Goal: Task Accomplishment & Management: Use online tool/utility

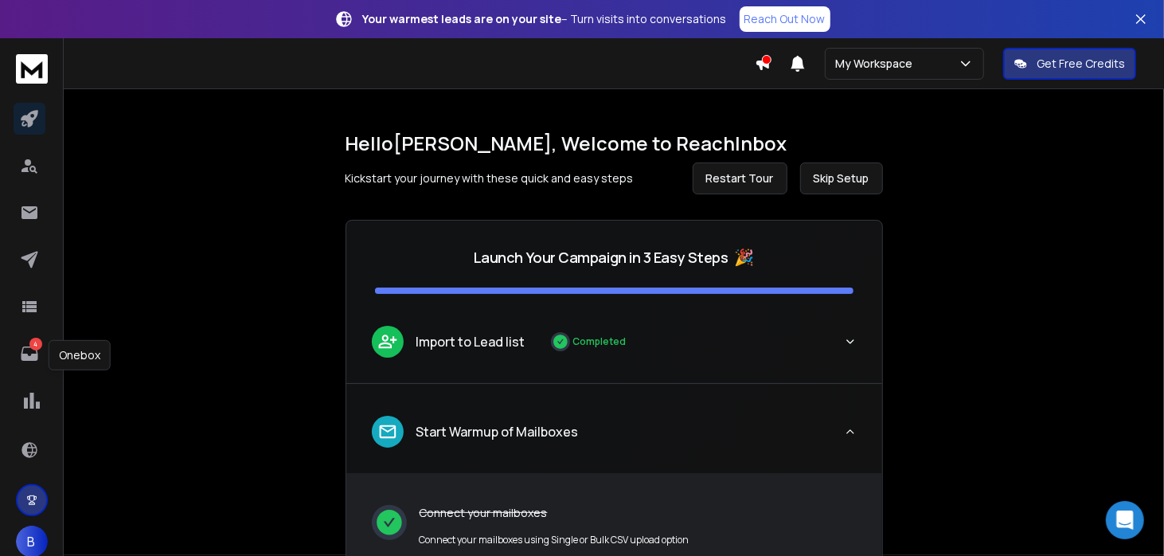
click at [28, 371] on div "4" at bounding box center [32, 356] width 37 height 37
click at [30, 357] on icon at bounding box center [29, 353] width 17 height 14
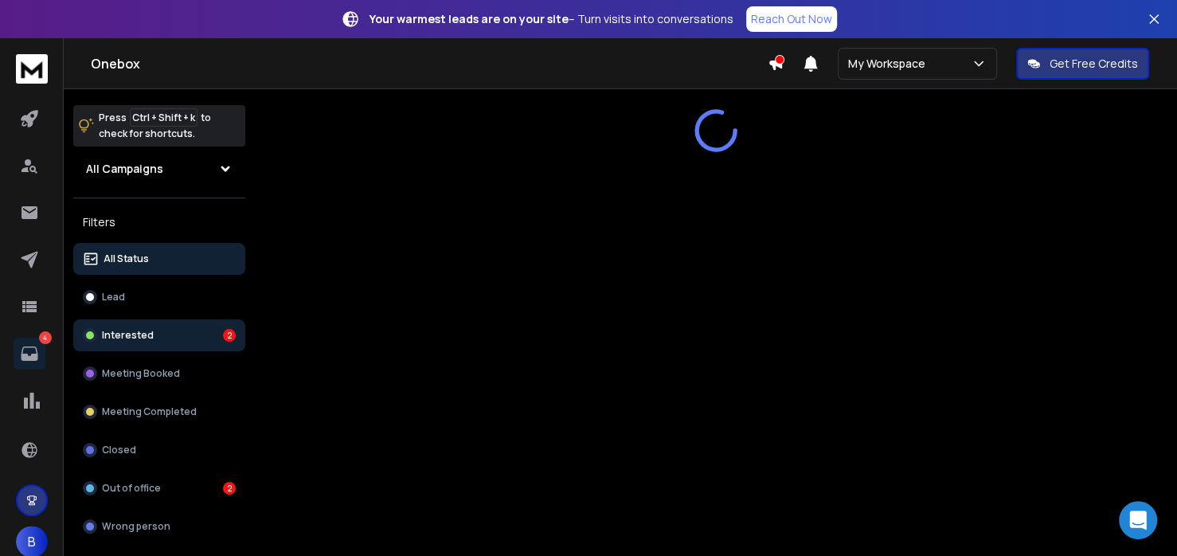
click at [143, 329] on p "Interested" at bounding box center [128, 335] width 52 height 13
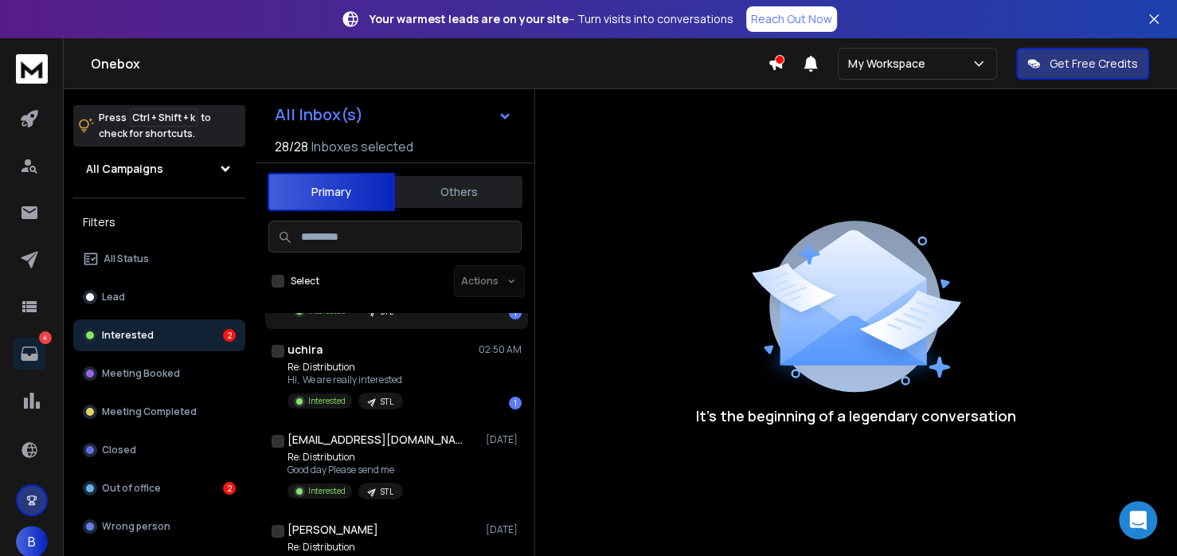
scroll to position [80, 0]
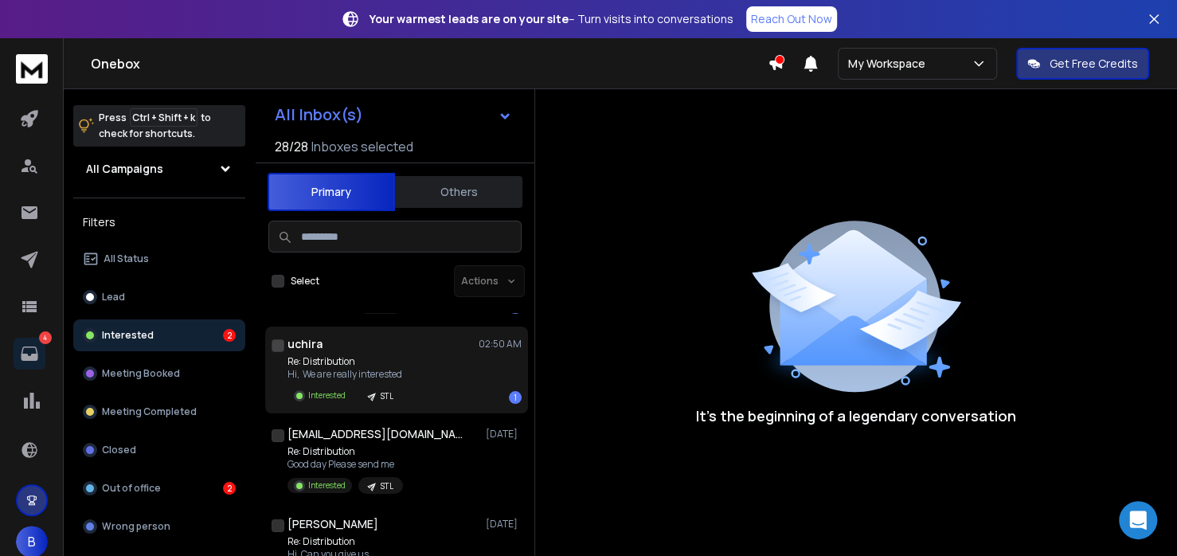
click at [456, 378] on div "Re: Distribution Hi, We are really interested Interested STL 1" at bounding box center [405, 379] width 234 height 49
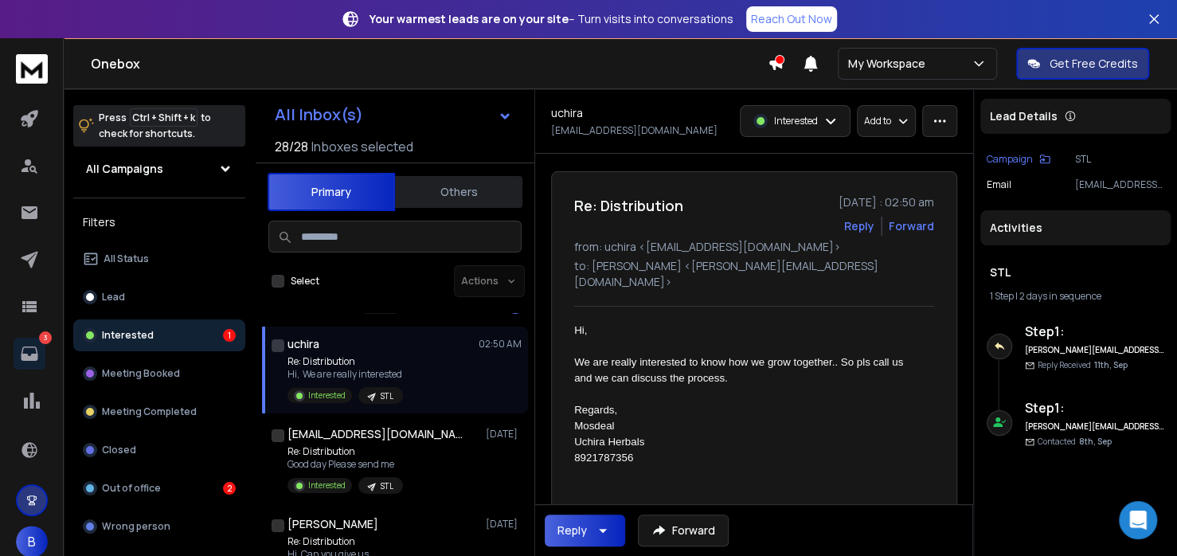
scroll to position [0, 0]
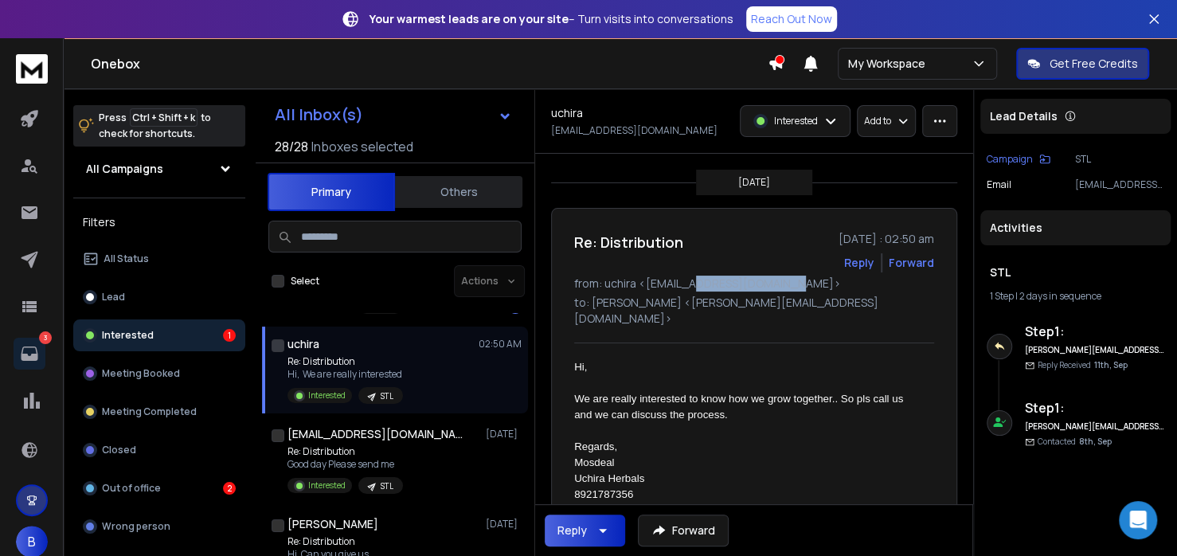
drag, startPoint x: 695, startPoint y: 288, endPoint x: 788, endPoint y: 284, distance: 93.2
click at [788, 284] on p "from: uchira <[EMAIL_ADDRESS][DOMAIN_NAME]>" at bounding box center [754, 284] width 360 height 16
copy p "[DOMAIN_NAME]"
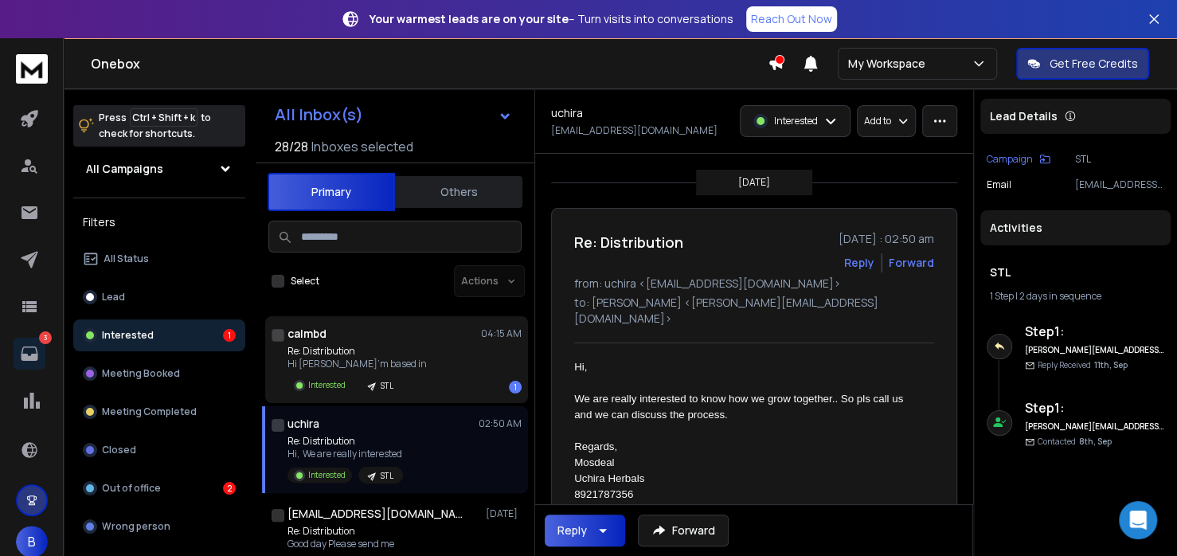
click at [409, 350] on div "Re: Distribution Hi [PERSON_NAME]’m based in Interested STL 1" at bounding box center [405, 369] width 234 height 49
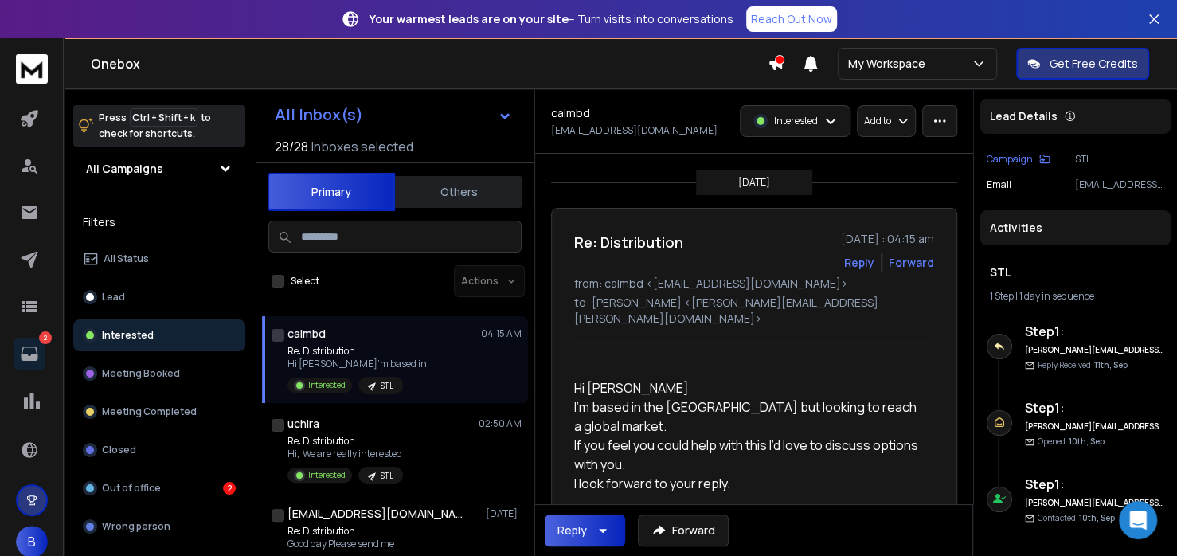
scroll to position [80, 0]
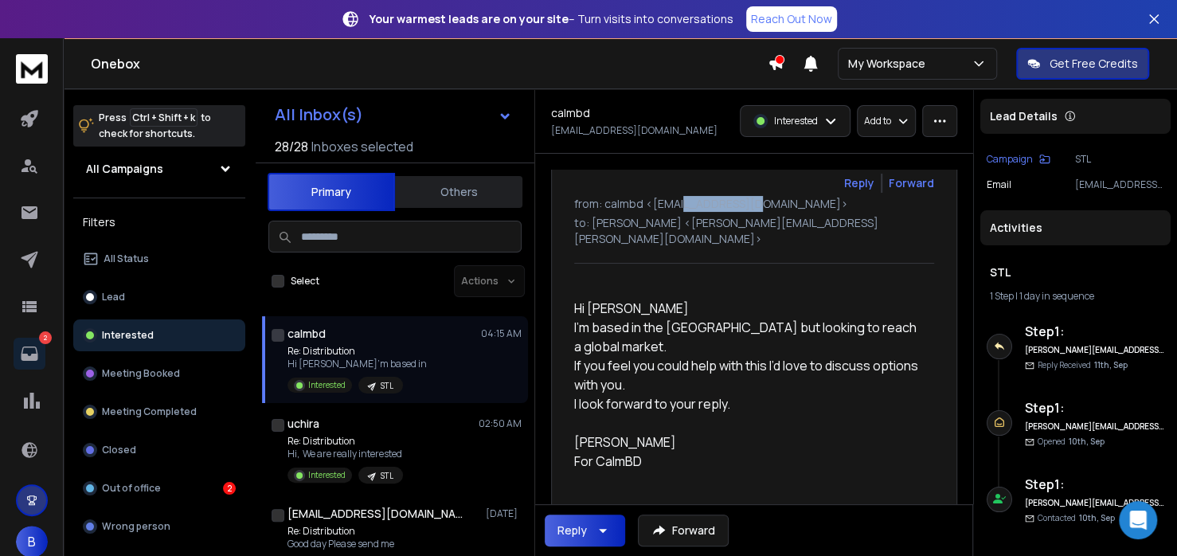
drag, startPoint x: 679, startPoint y: 202, endPoint x: 750, endPoint y: 199, distance: 70.2
click at [750, 199] on p "from: calmbd <[EMAIL_ADDRESS][DOMAIN_NAME]>" at bounding box center [754, 204] width 360 height 16
copy p "[DOMAIN_NAME]"
drag, startPoint x: 849, startPoint y: 123, endPoint x: 841, endPoint y: 122, distance: 8.0
click at [849, 123] on div "Interested Add to" at bounding box center [848, 121] width 217 height 32
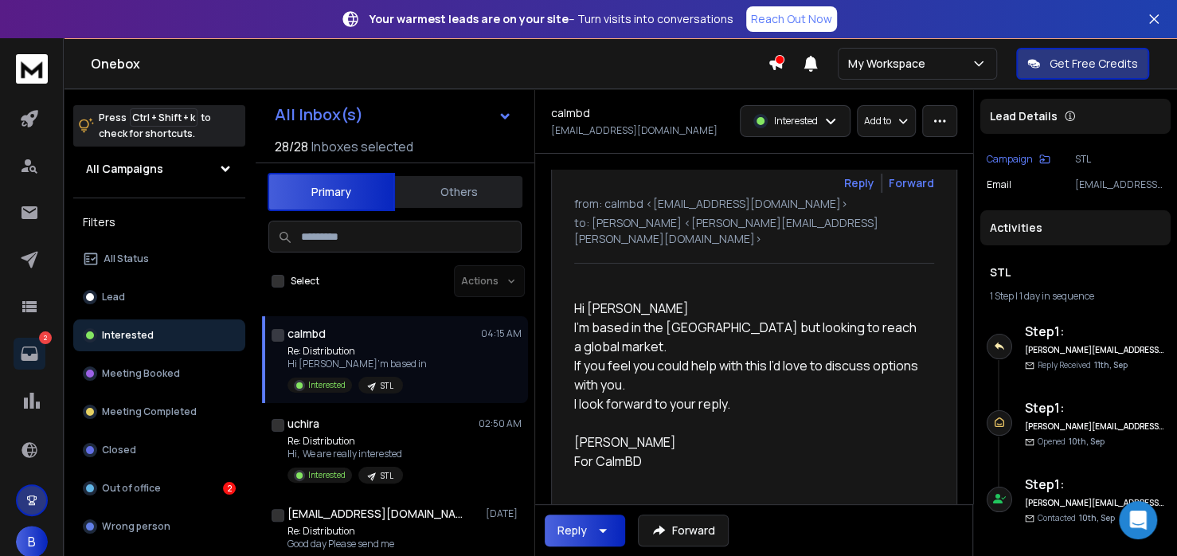
click at [839, 120] on div "Interested" at bounding box center [795, 121] width 109 height 30
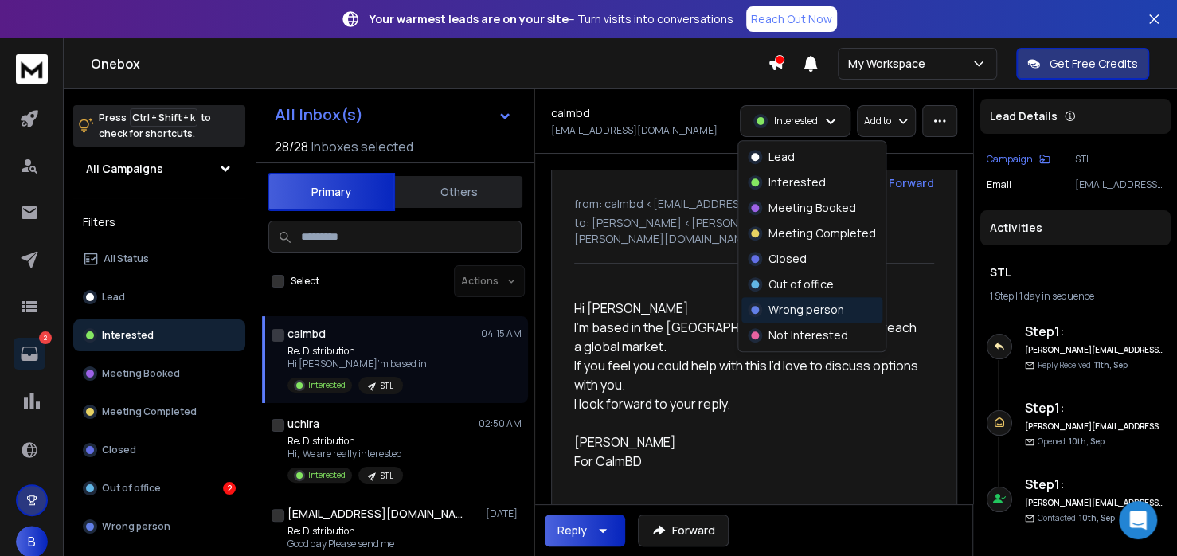
click at [815, 308] on p "Wrong person" at bounding box center [807, 310] width 76 height 16
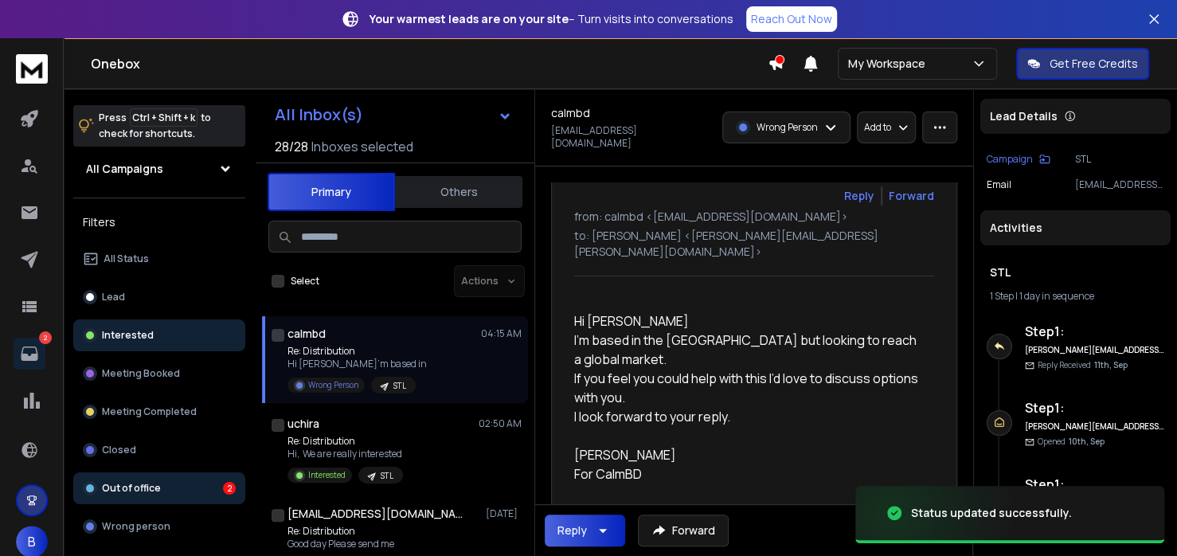
click at [120, 487] on p "Out of office" at bounding box center [131, 488] width 59 height 13
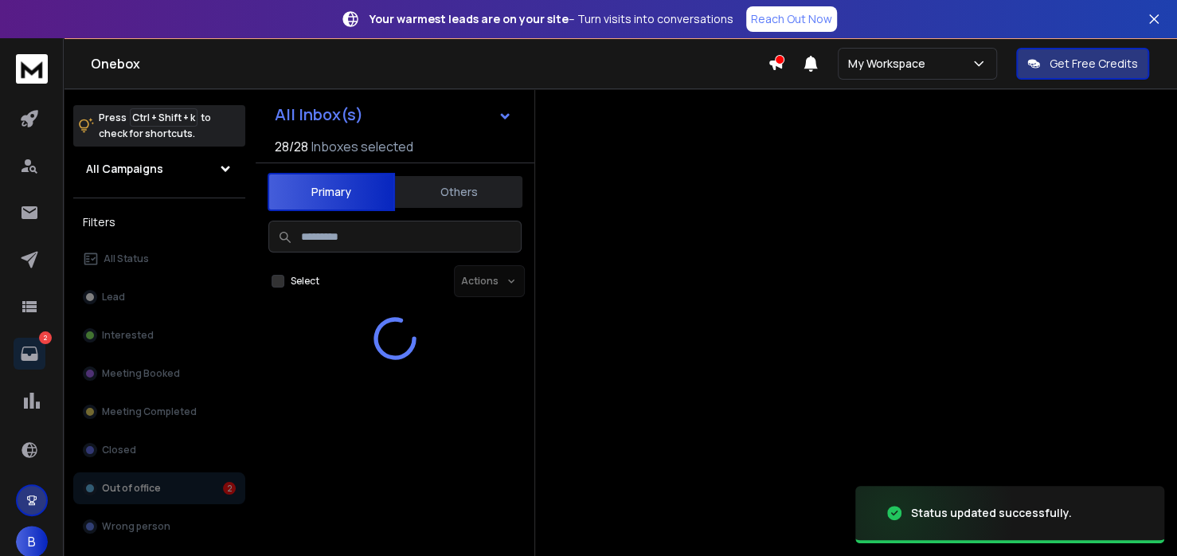
scroll to position [0, 0]
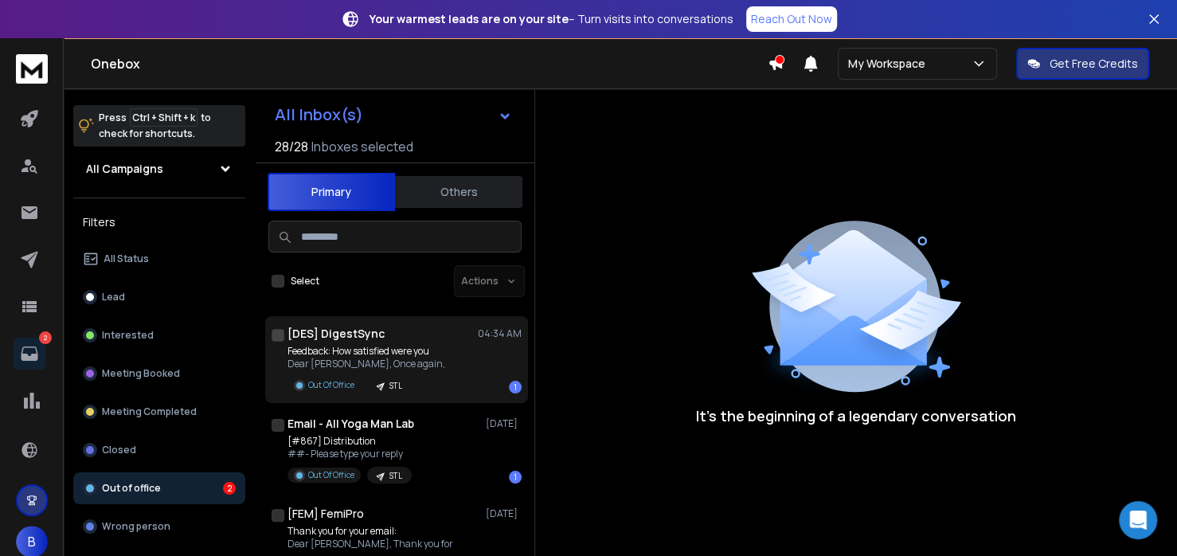
click at [397, 349] on p "Feedback: How satisfied were you" at bounding box center [367, 351] width 158 height 13
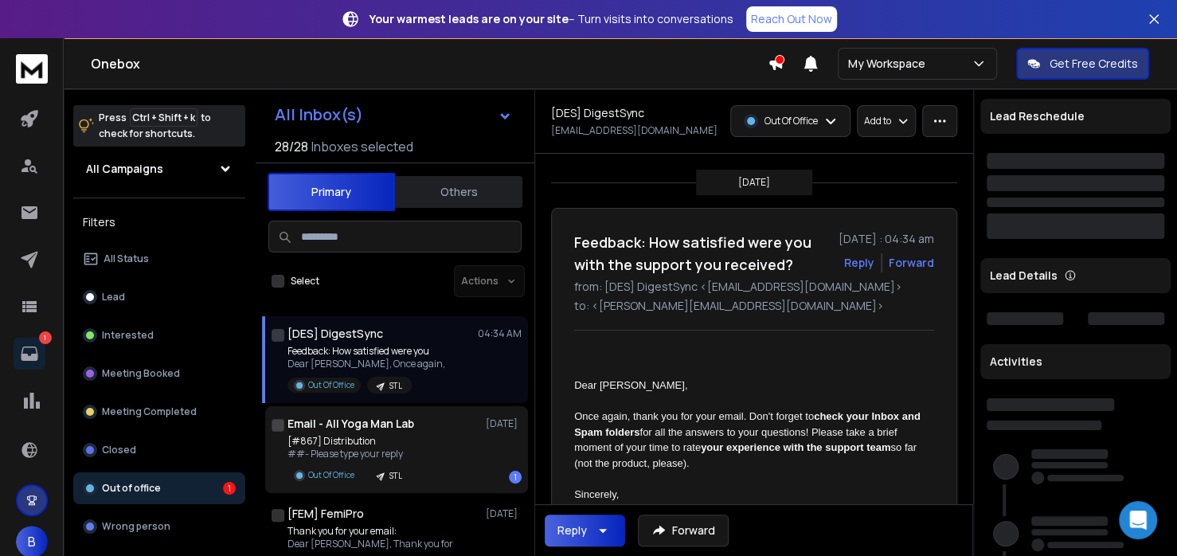
click at [446, 439] on div "[#867] Distribution ##- Please type your reply Out Of Office STL 1" at bounding box center [405, 459] width 234 height 49
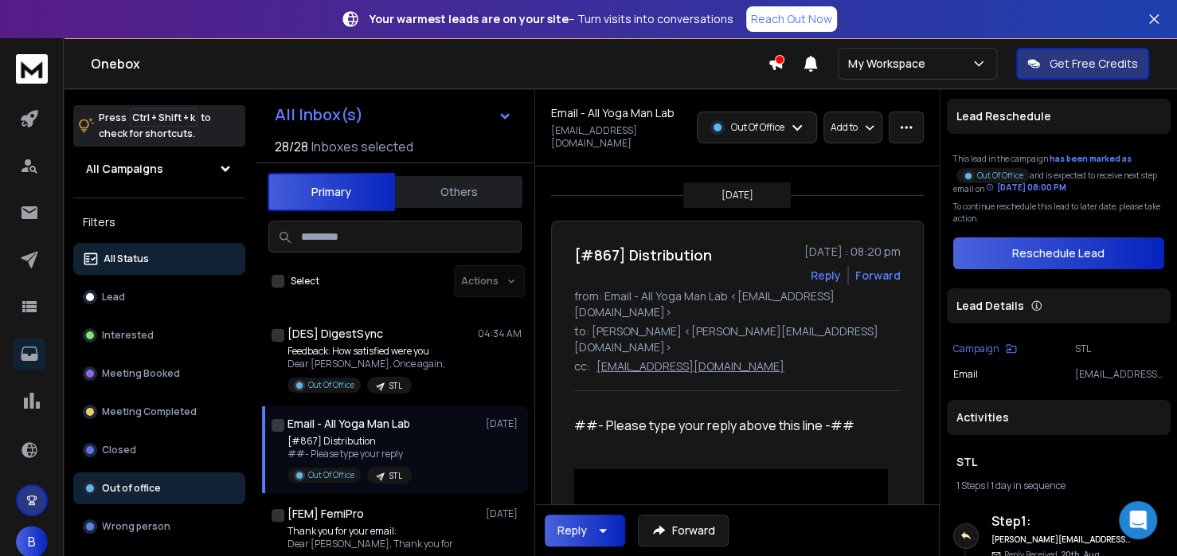
click at [143, 262] on p "All Status" at bounding box center [126, 258] width 45 height 13
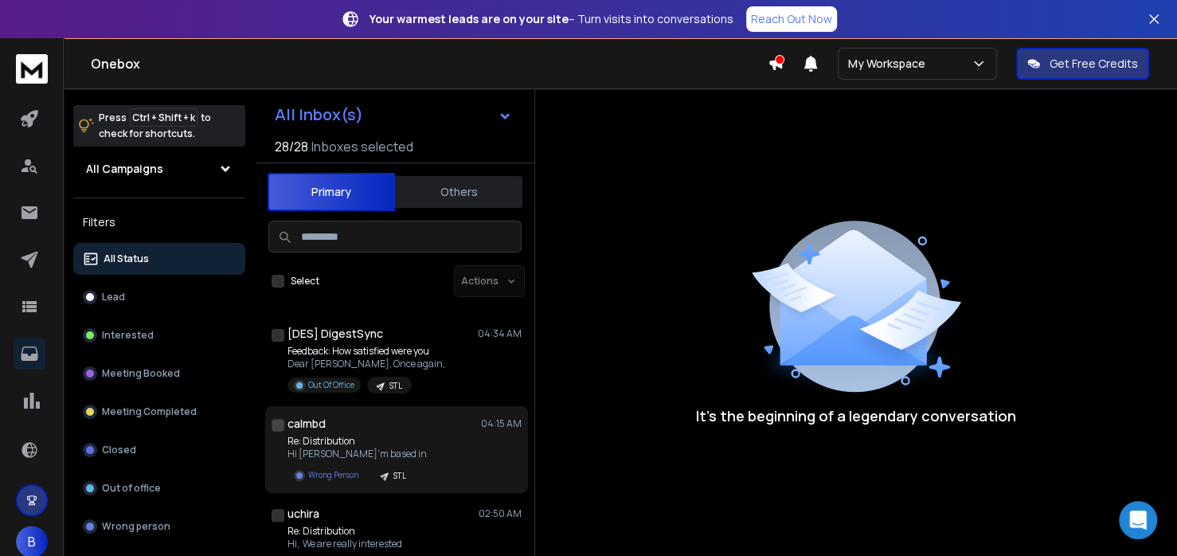
scroll to position [80, 0]
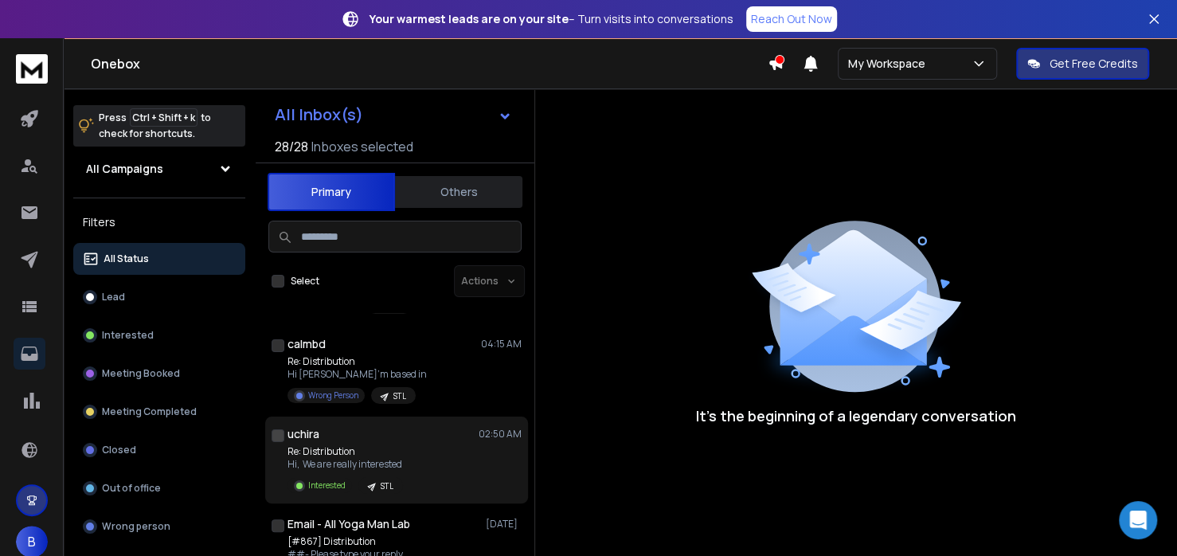
click at [411, 442] on div "uchira 02:50 AM Re: Distribution Hi, We are really interested Interested STL" at bounding box center [405, 460] width 234 height 68
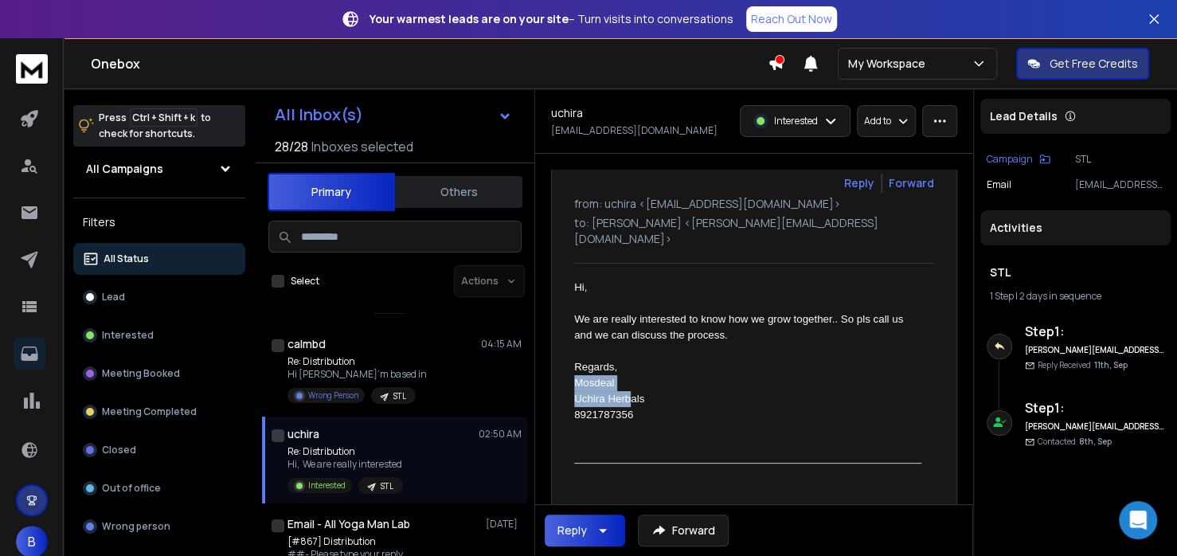
drag, startPoint x: 635, startPoint y: 376, endPoint x: 557, endPoint y: 373, distance: 78.1
drag, startPoint x: 605, startPoint y: 111, endPoint x: 536, endPoint y: 111, distance: 68.5
click at [536, 111] on div "uchira uchira [EMAIL_ADDRESS][DOMAIN_NAME] Interested Add to Interested Add to" at bounding box center [754, 121] width 438 height 65
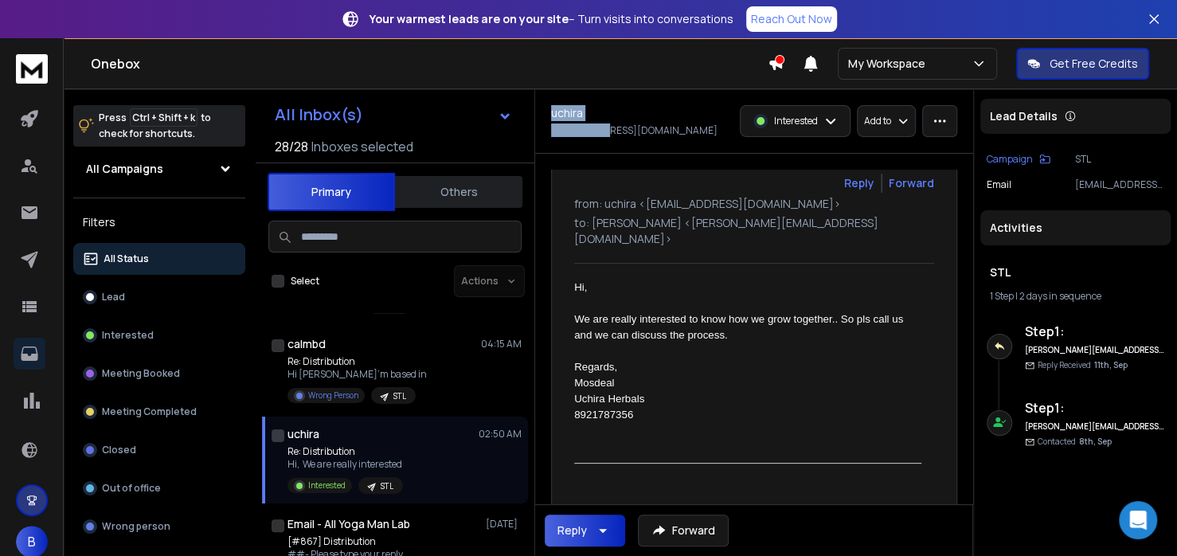
copy div "uchira uchira support@uc"
click at [682, 375] on div "Mosdeal" at bounding box center [747, 383] width 347 height 16
drag, startPoint x: 544, startPoint y: 127, endPoint x: 684, endPoint y: 131, distance: 140.2
click at [684, 131] on div "uchira uchira [EMAIL_ADDRESS][DOMAIN_NAME] Interested Add to Interested Add to" at bounding box center [754, 121] width 438 height 65
copy p "[EMAIL_ADDRESS][DOMAIN_NAME]"
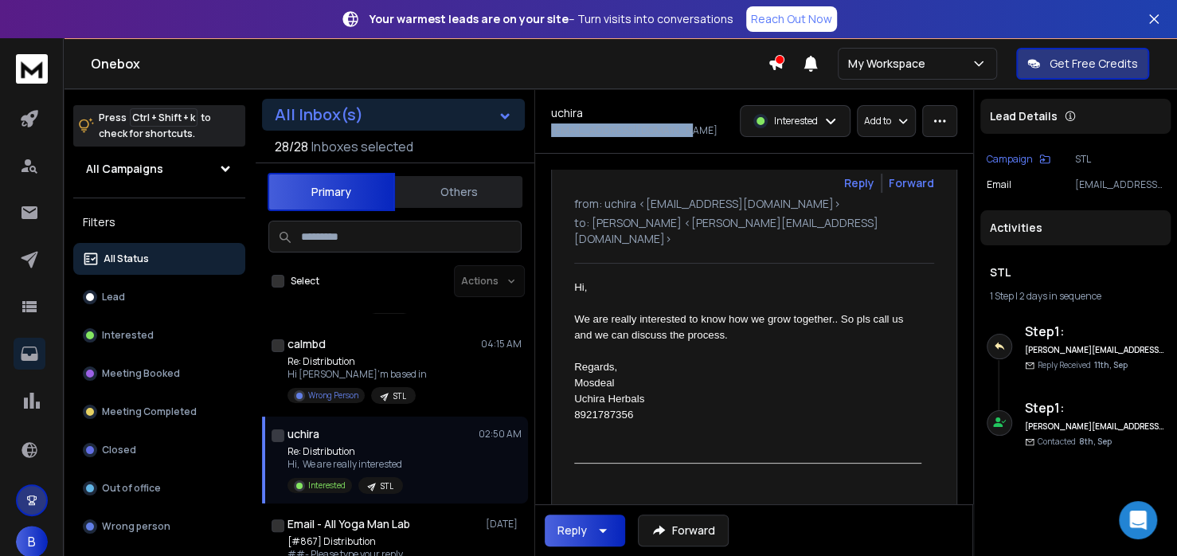
click at [500, 115] on icon at bounding box center [505, 116] width 14 height 14
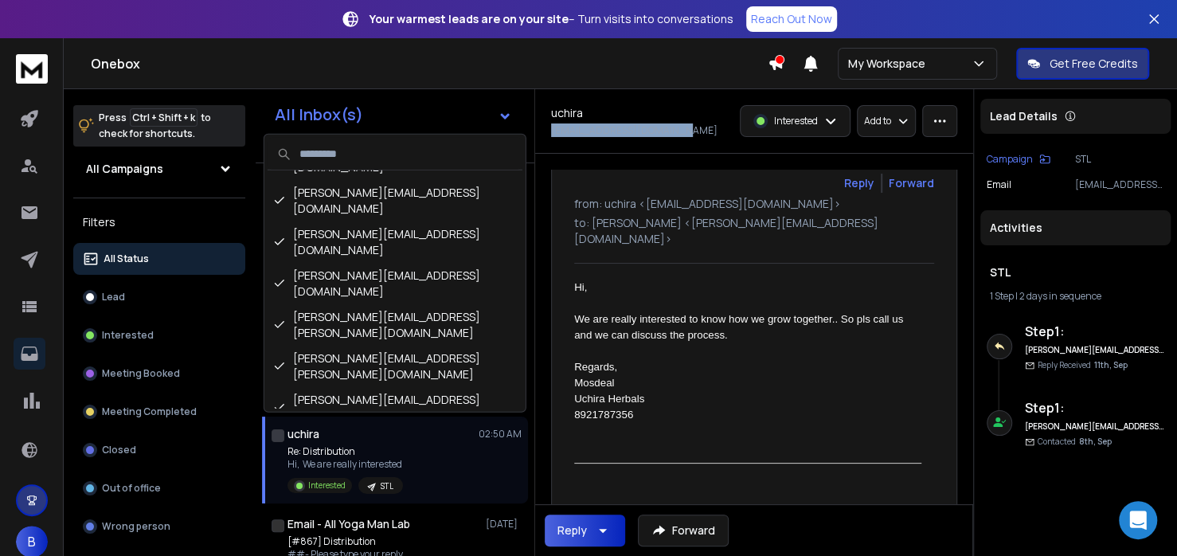
scroll to position [507, 0]
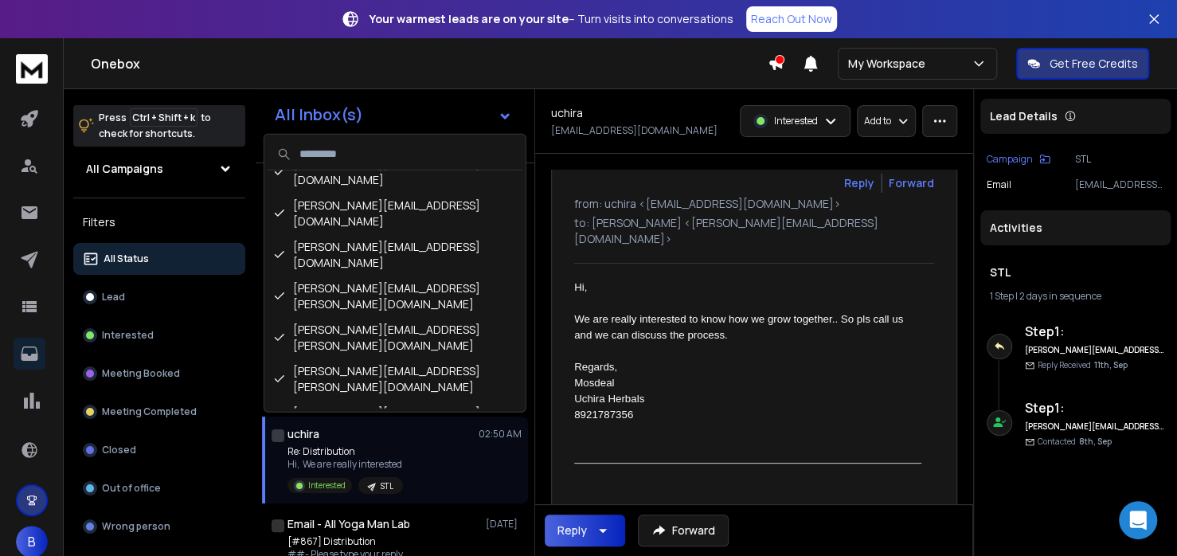
click at [403, 72] on h1 "Onebox" at bounding box center [429, 63] width 677 height 19
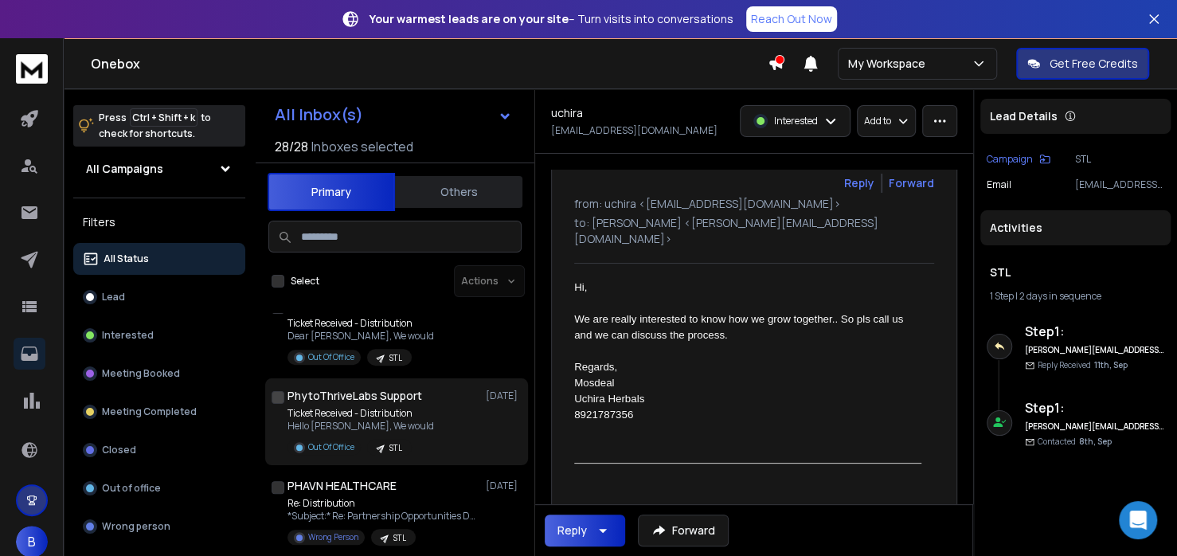
scroll to position [558, 0]
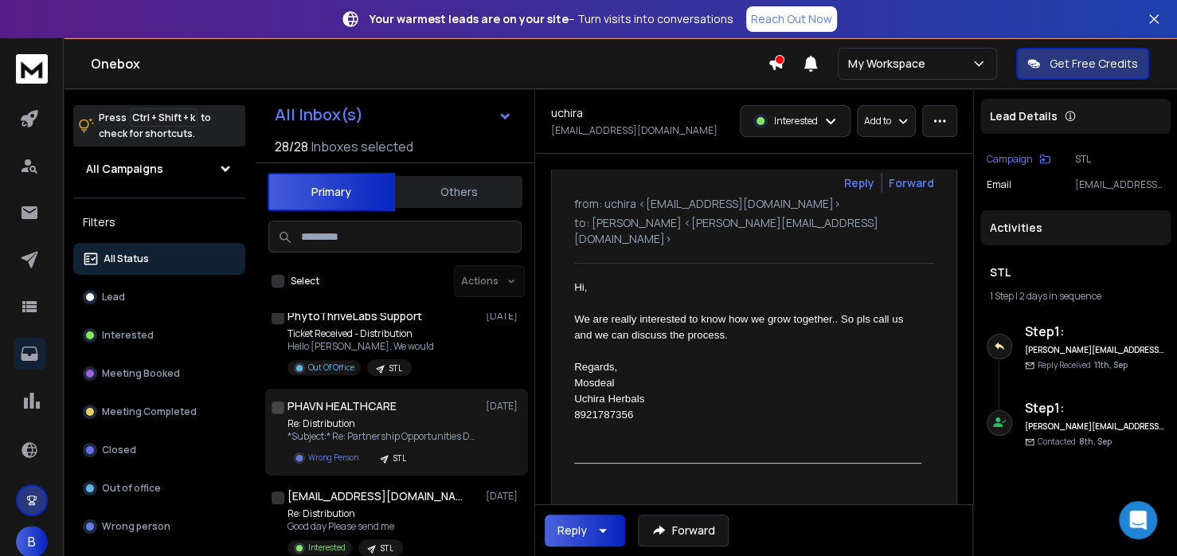
click at [448, 430] on p "*Subject:* Re: Partnership Opportunities Dear" at bounding box center [383, 436] width 191 height 13
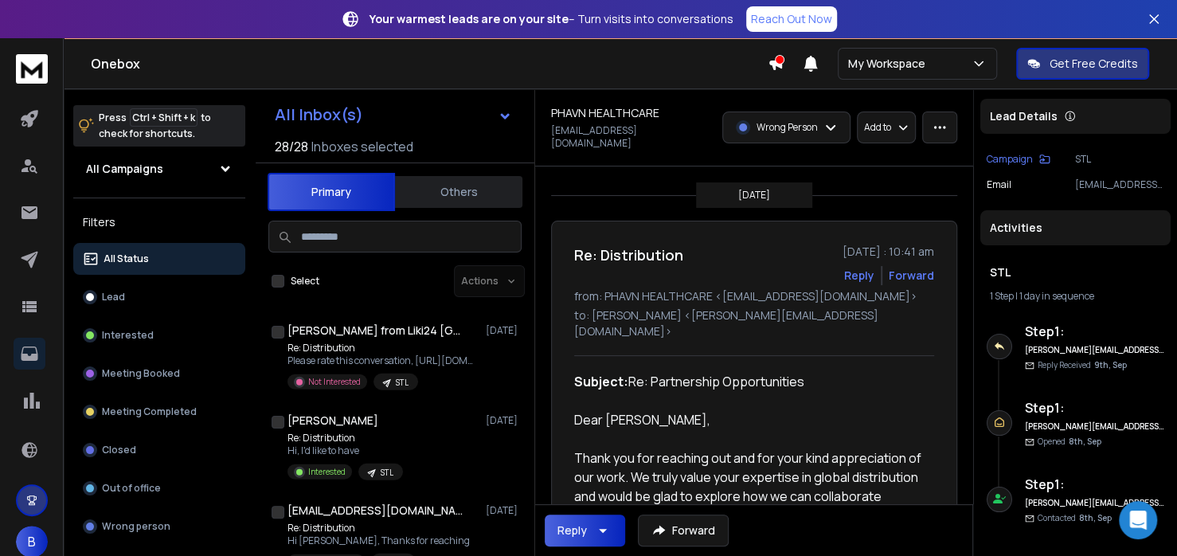
scroll to position [2549, 0]
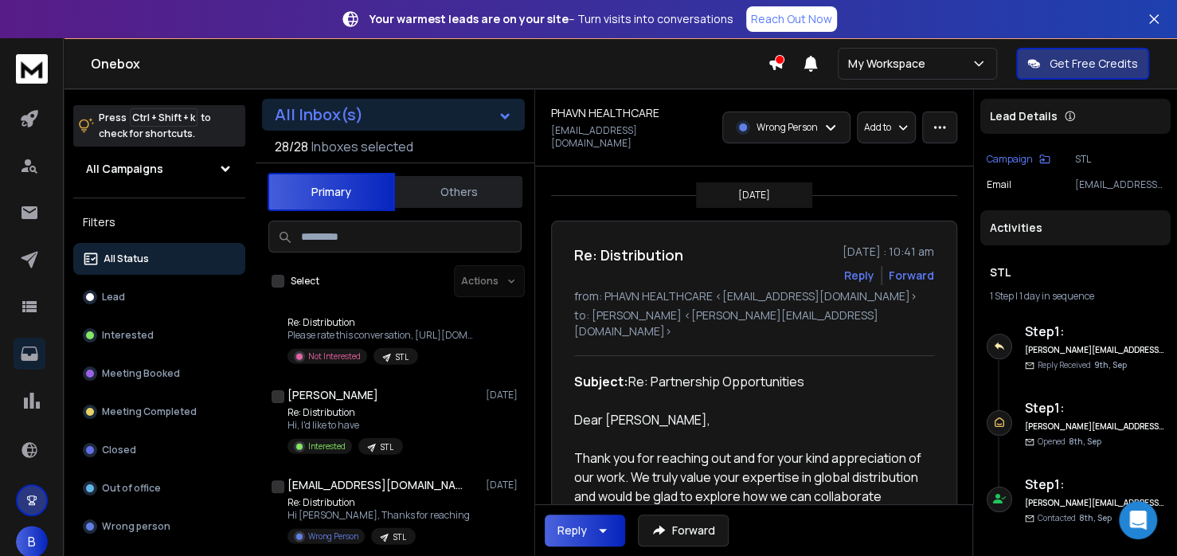
click at [509, 119] on icon at bounding box center [505, 116] width 14 height 14
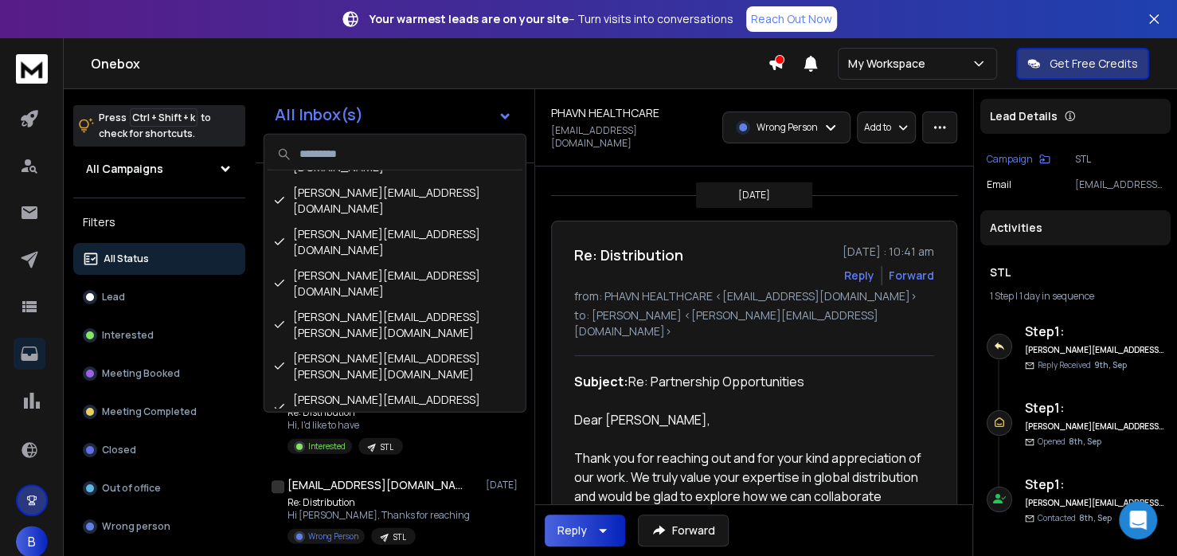
scroll to position [507, 0]
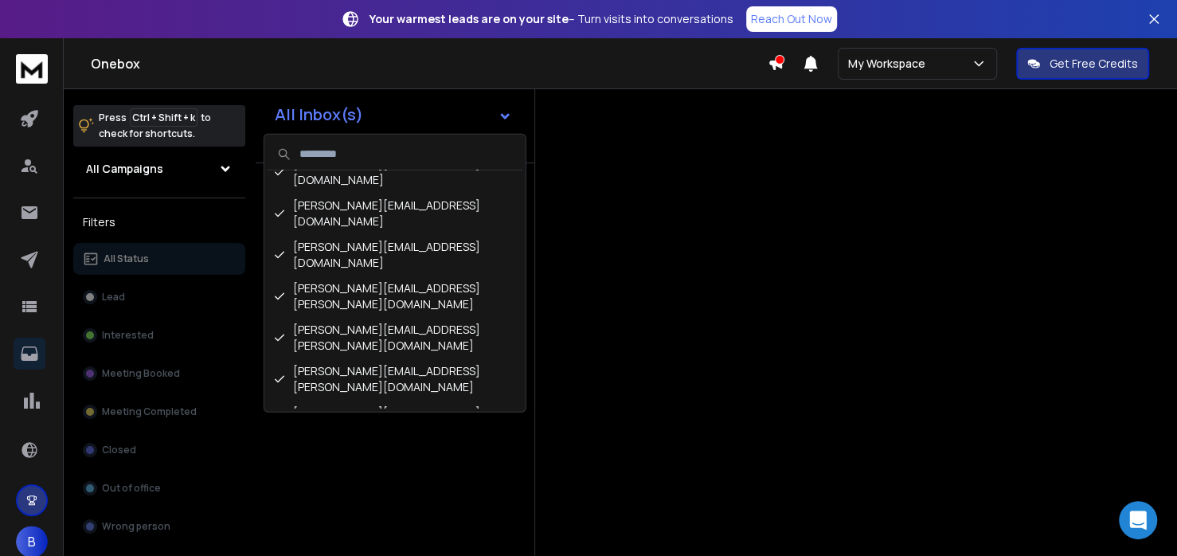
scroll to position [0, 0]
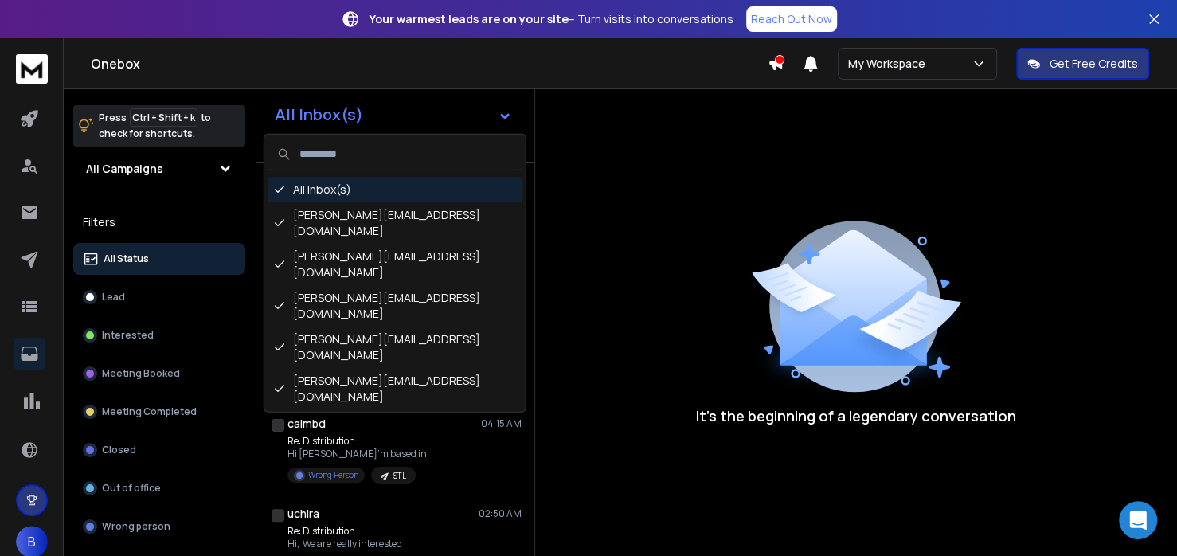
click at [273, 188] on icon at bounding box center [279, 189] width 13 height 13
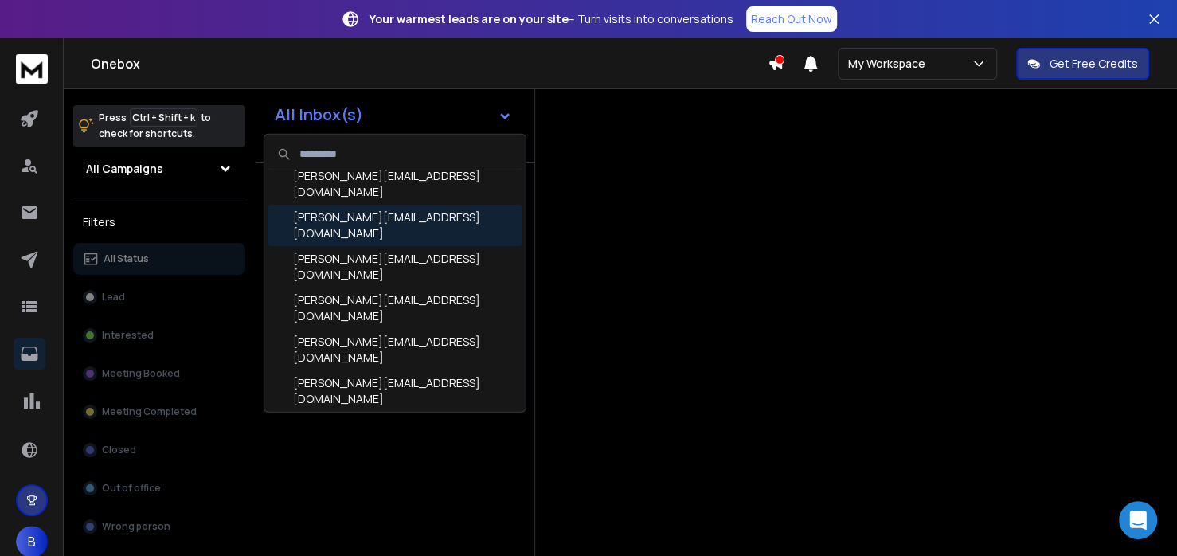
scroll to position [478, 0]
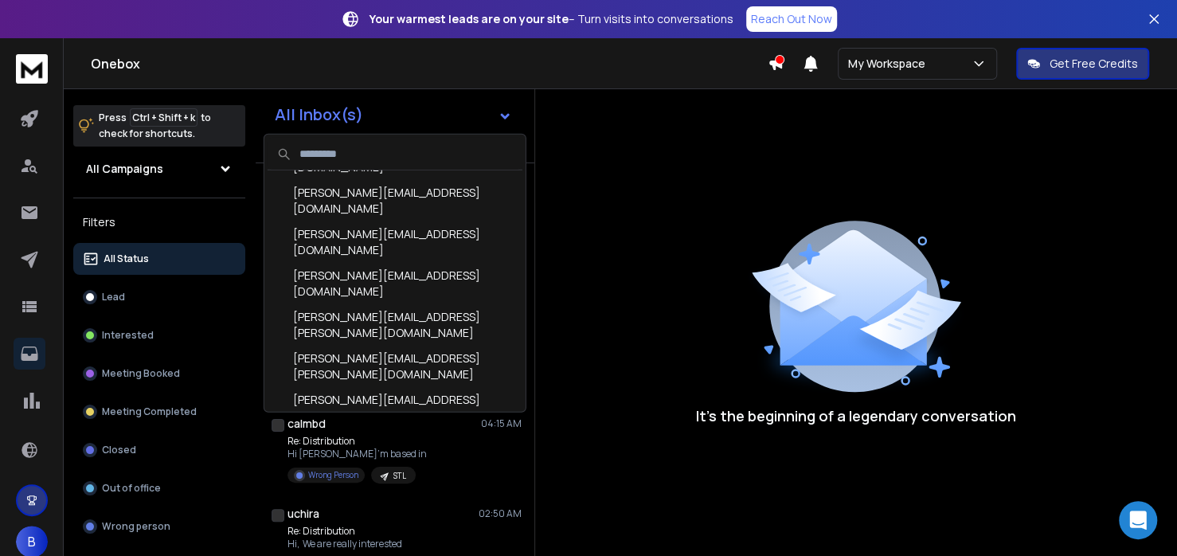
click at [566, 305] on div "It’s the beginning of a legendary conversation" at bounding box center [856, 325] width 642 height 472
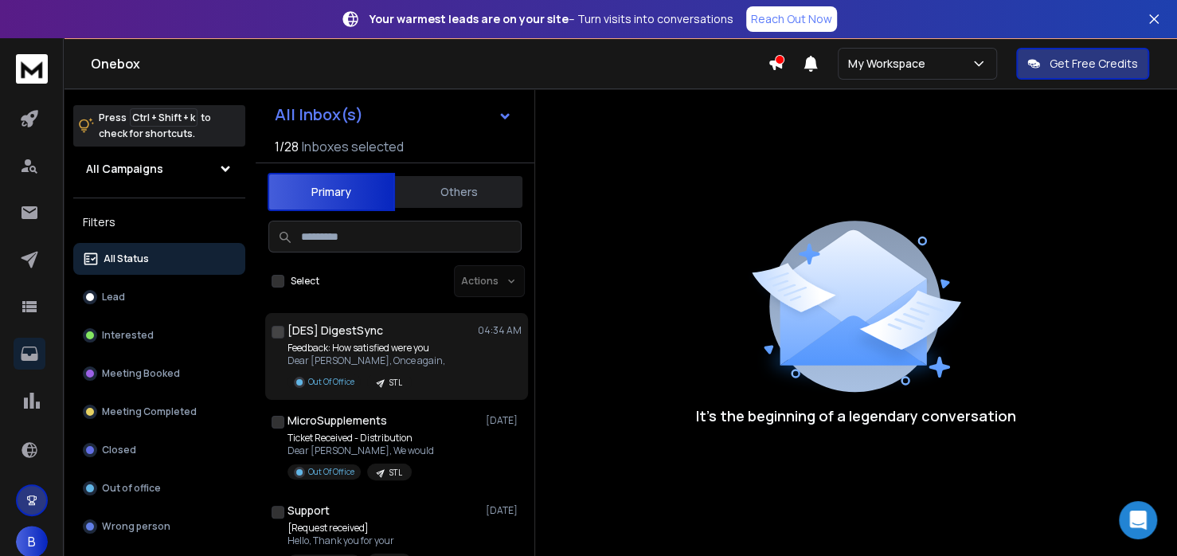
scroll to position [0, 0]
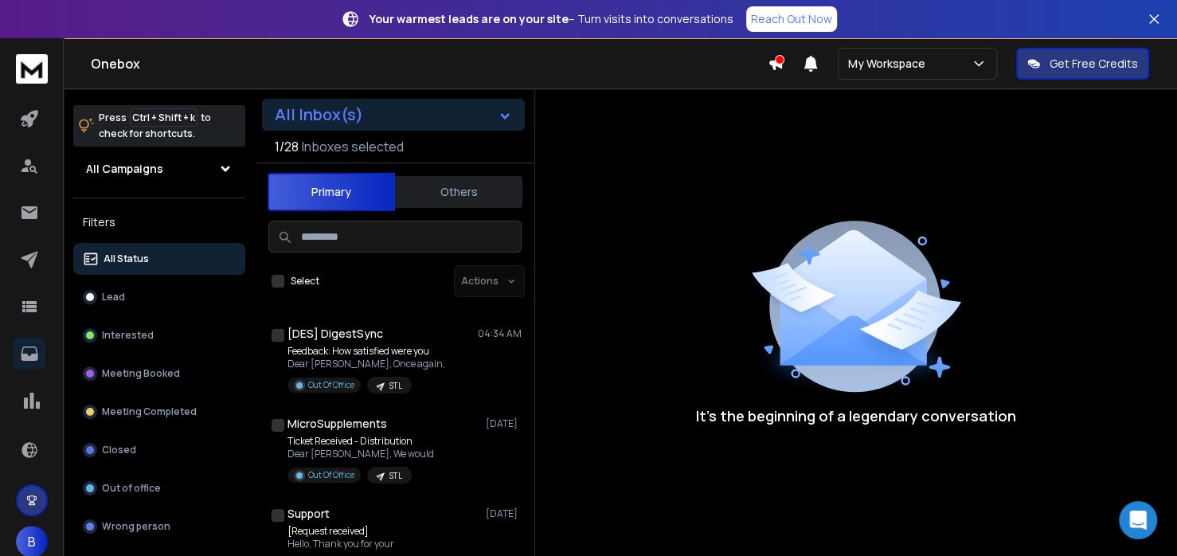
click at [506, 119] on icon at bounding box center [505, 116] width 14 height 14
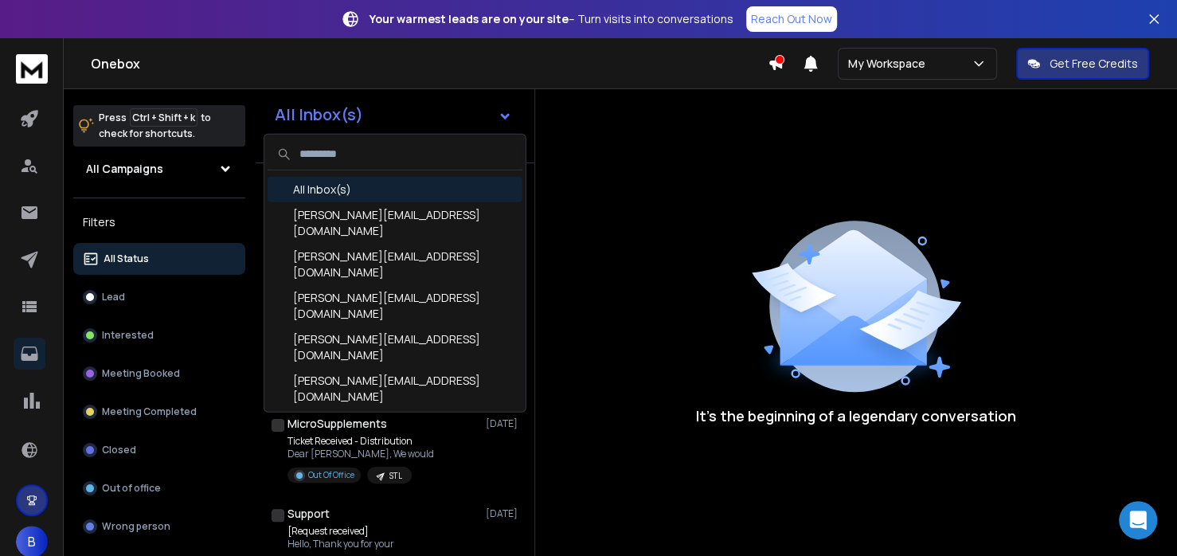
click at [284, 190] on span at bounding box center [279, 189] width 11 height 11
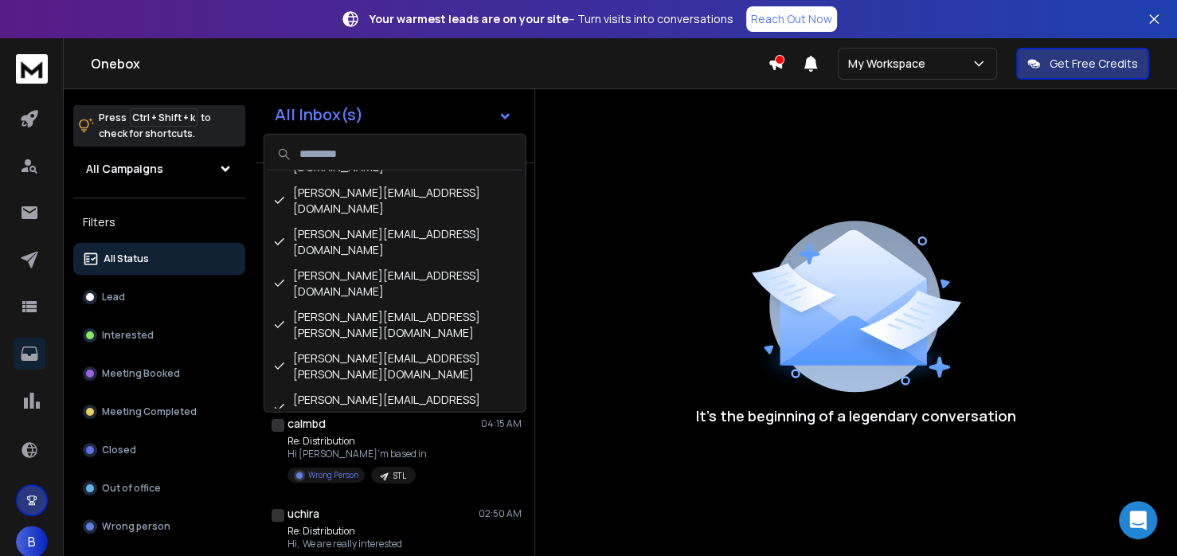
scroll to position [507, 0]
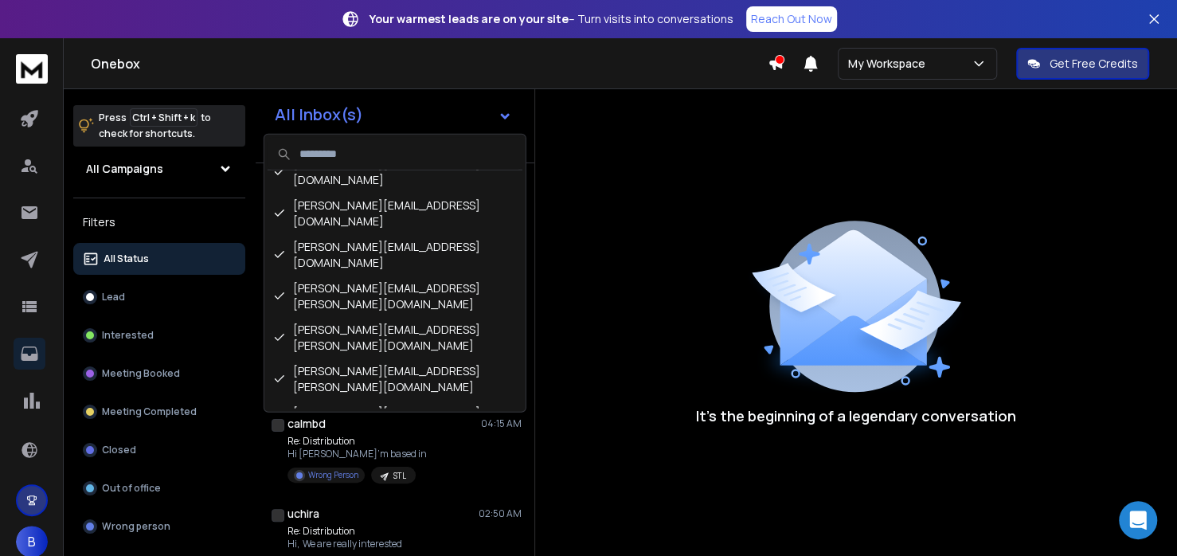
click at [589, 440] on div "It’s the beginning of a legendary conversation" at bounding box center [856, 325] width 642 height 472
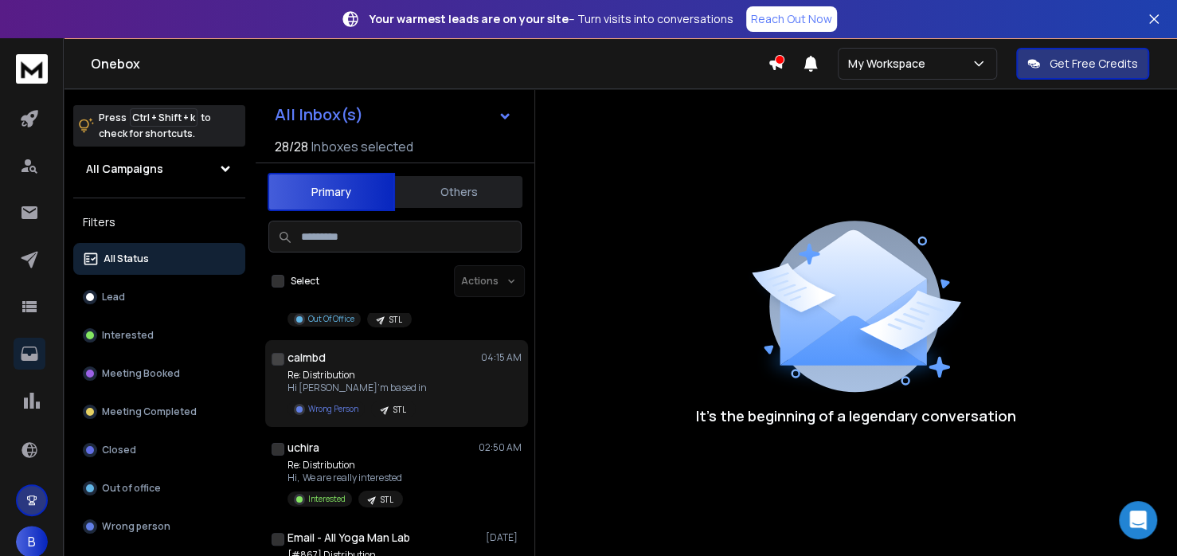
scroll to position [80, 0]
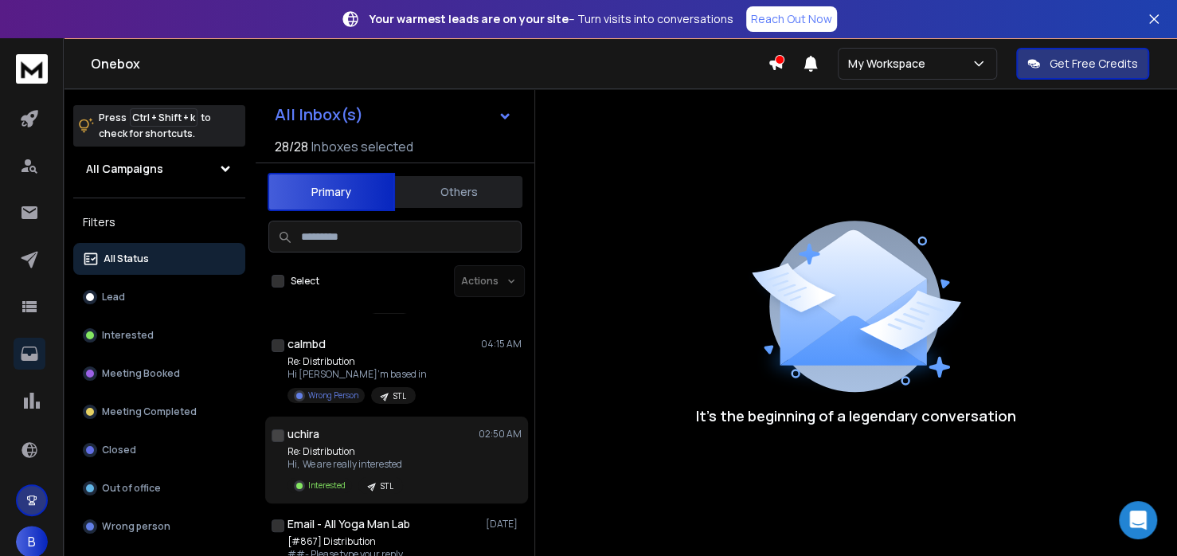
click at [447, 427] on div "uchira 02:50 AM" at bounding box center [405, 434] width 234 height 16
